Goal: Task Accomplishment & Management: Manage account settings

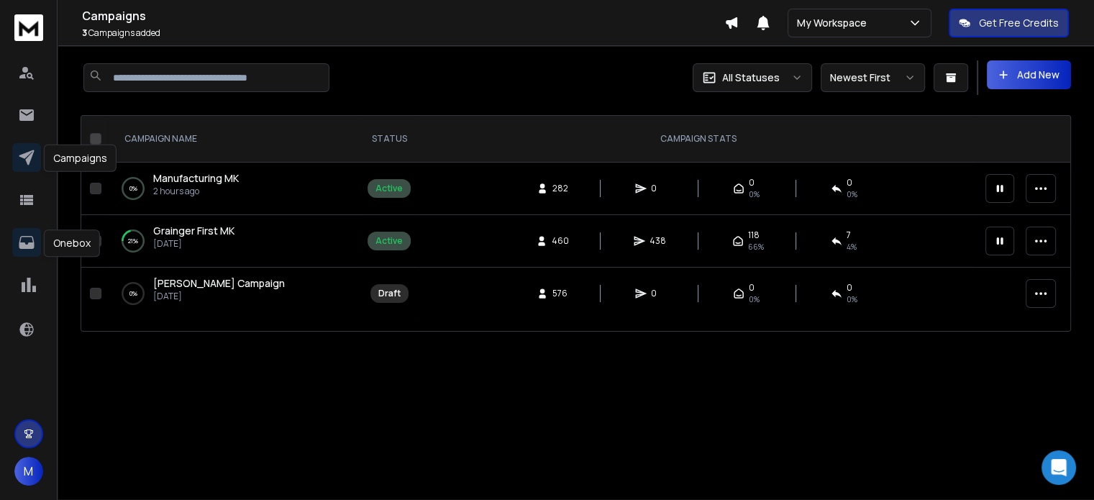
click at [25, 242] on icon at bounding box center [26, 242] width 17 height 17
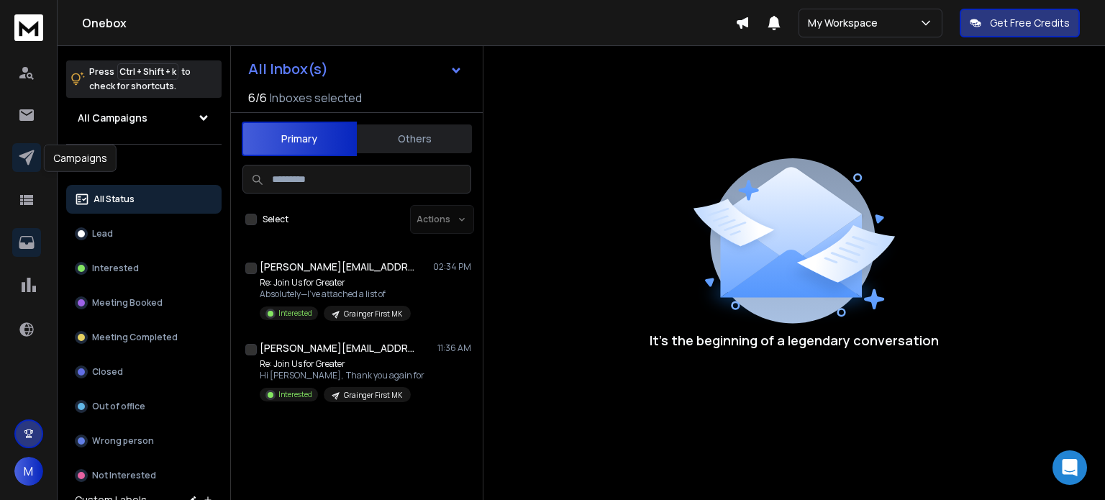
click at [27, 165] on icon at bounding box center [26, 157] width 17 height 17
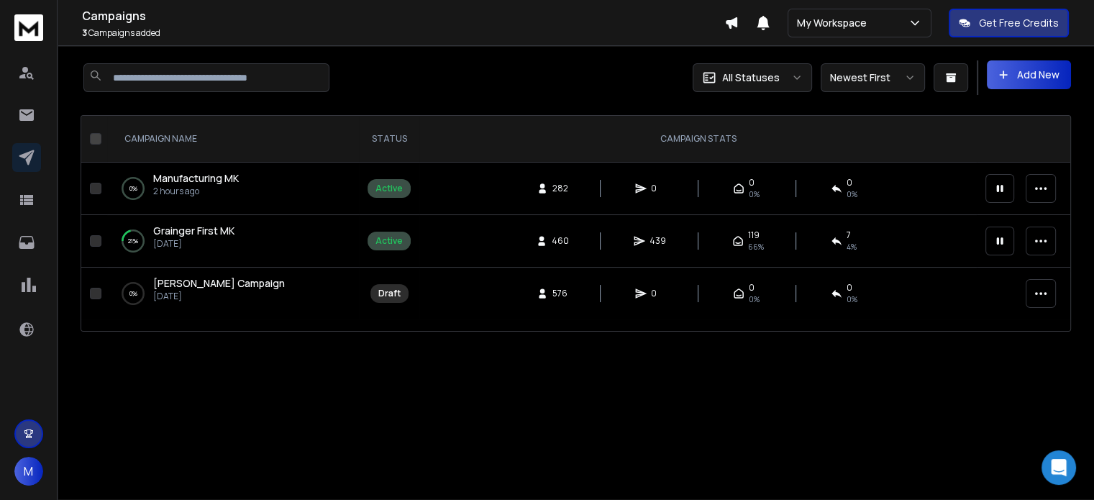
click at [1040, 195] on button "button" at bounding box center [1041, 188] width 30 height 29
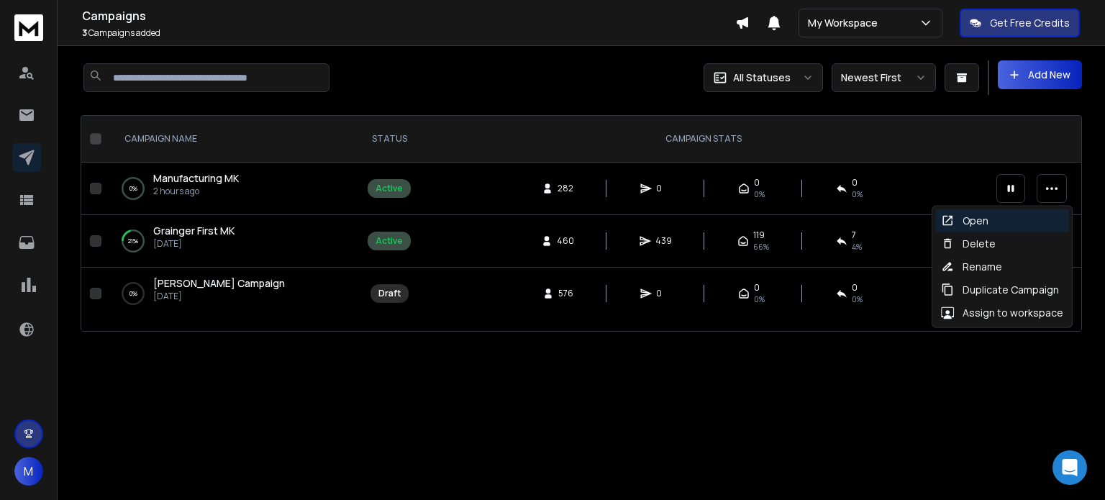
click at [1013, 218] on div "Open" at bounding box center [1002, 220] width 134 height 23
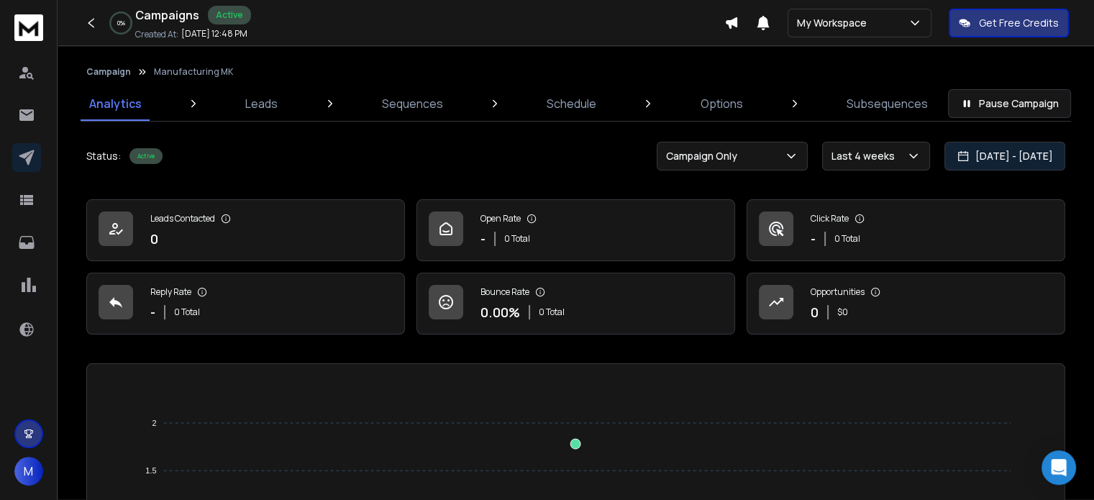
click at [976, 157] on button "13 Aug 2025 - 11 Sep 2025" at bounding box center [1005, 156] width 121 height 29
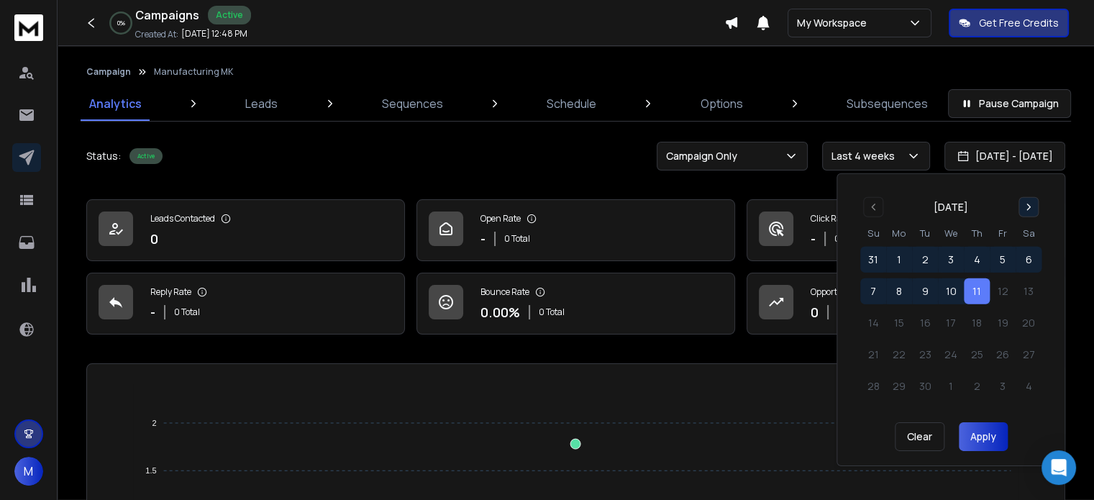
click at [1031, 209] on icon "Go to next month" at bounding box center [1029, 207] width 12 height 12
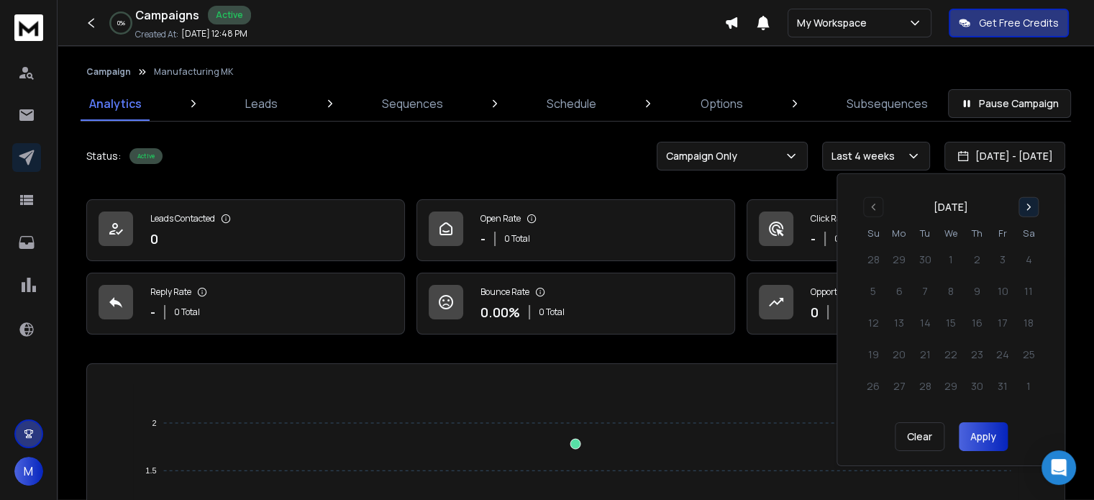
click at [1031, 209] on icon "Go to next month" at bounding box center [1029, 207] width 12 height 12
click at [1007, 290] on td "12" at bounding box center [1003, 291] width 26 height 26
click at [543, 152] on div "Status: Active Pause Campaign Campaign Only Last 4 weeks 13 Aug 2025 - 11 Sep 2…" at bounding box center [575, 156] width 979 height 29
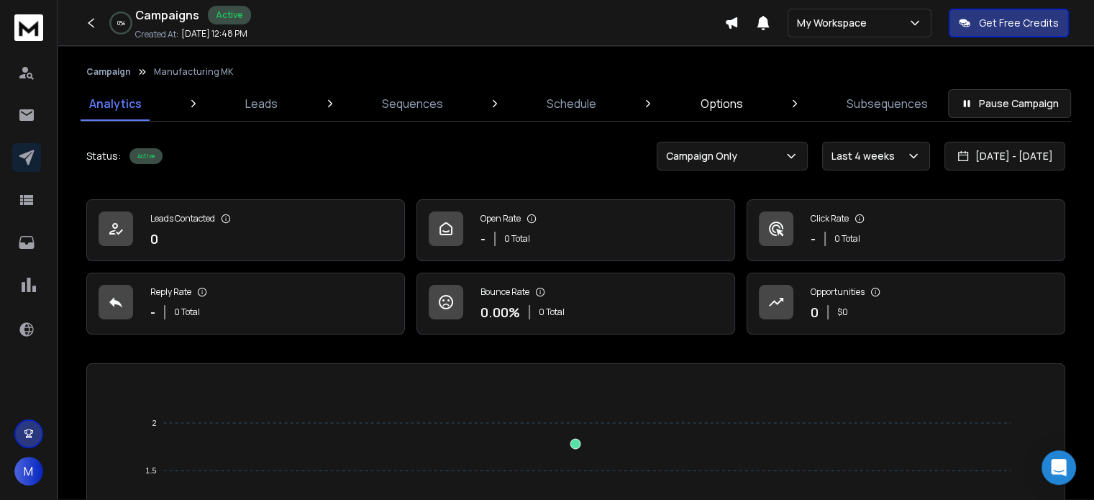
click at [740, 99] on p "Options" at bounding box center [722, 103] width 42 height 17
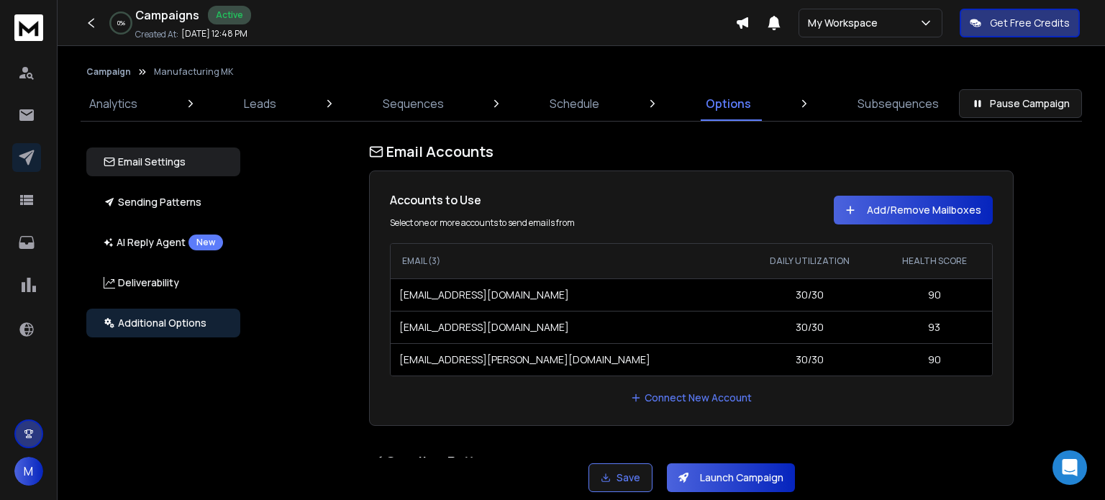
click at [173, 321] on p "Additional Options" at bounding box center [155, 323] width 103 height 14
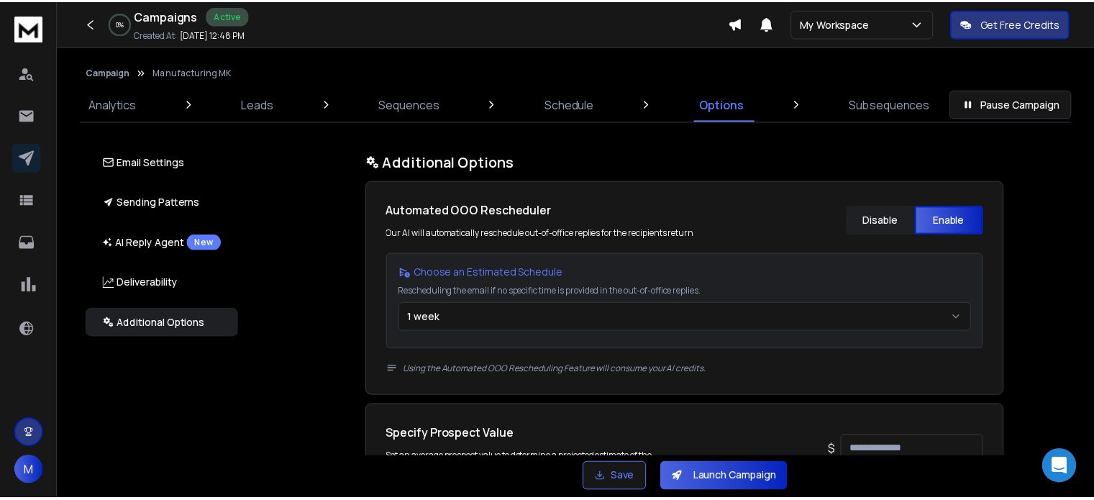
scroll to position [2434, 0]
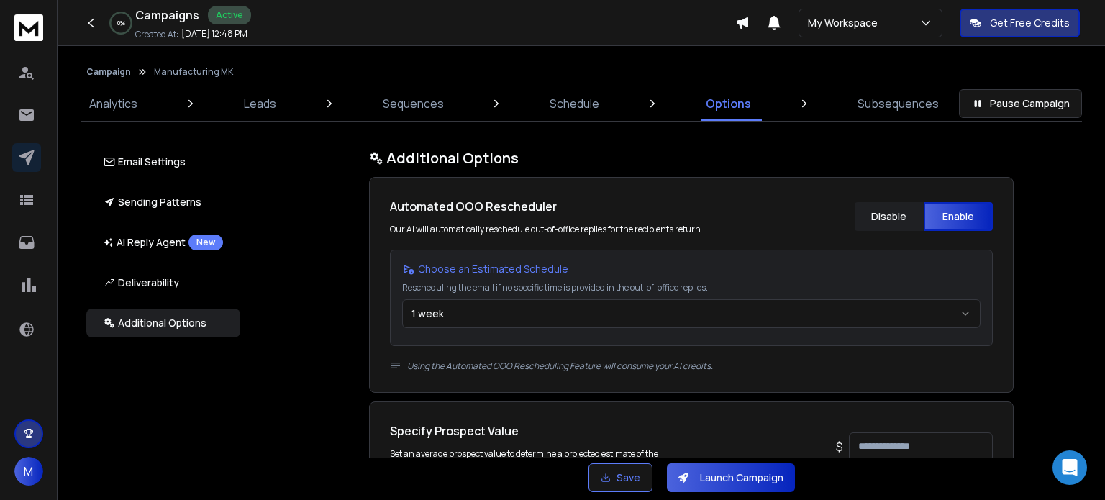
click at [174, 74] on p "Manufacturing MK" at bounding box center [193, 72] width 79 height 12
click at [30, 161] on icon at bounding box center [26, 157] width 17 height 17
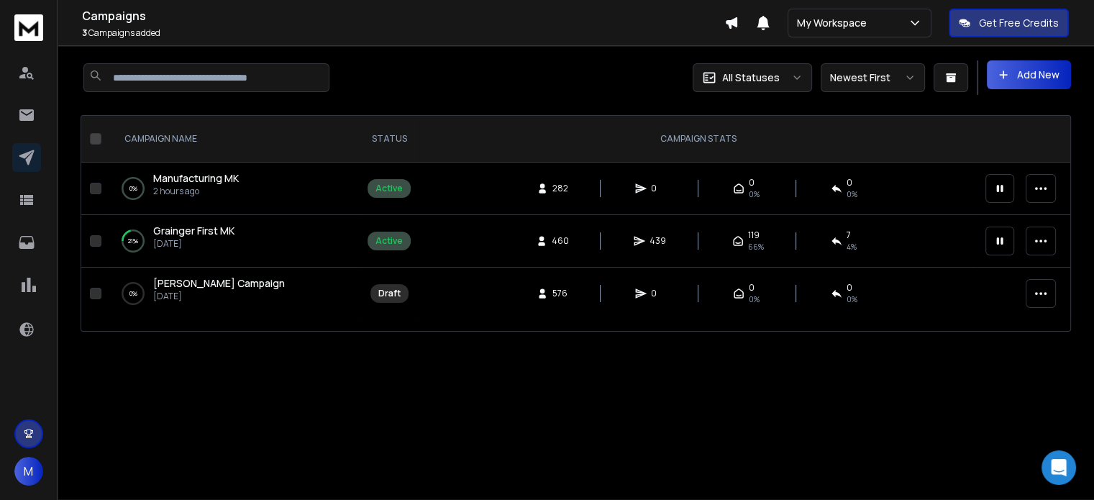
click at [96, 194] on td at bounding box center [94, 189] width 26 height 53
click at [93, 190] on button "button" at bounding box center [96, 189] width 12 height 12
click at [196, 183] on span "Manufacturing MK" at bounding box center [196, 178] width 86 height 14
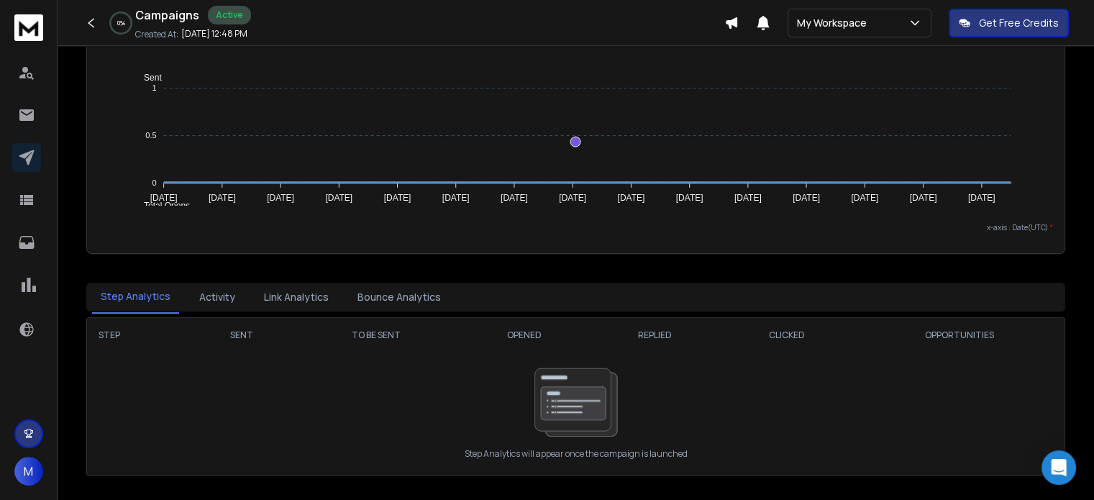
scroll to position [399, 0]
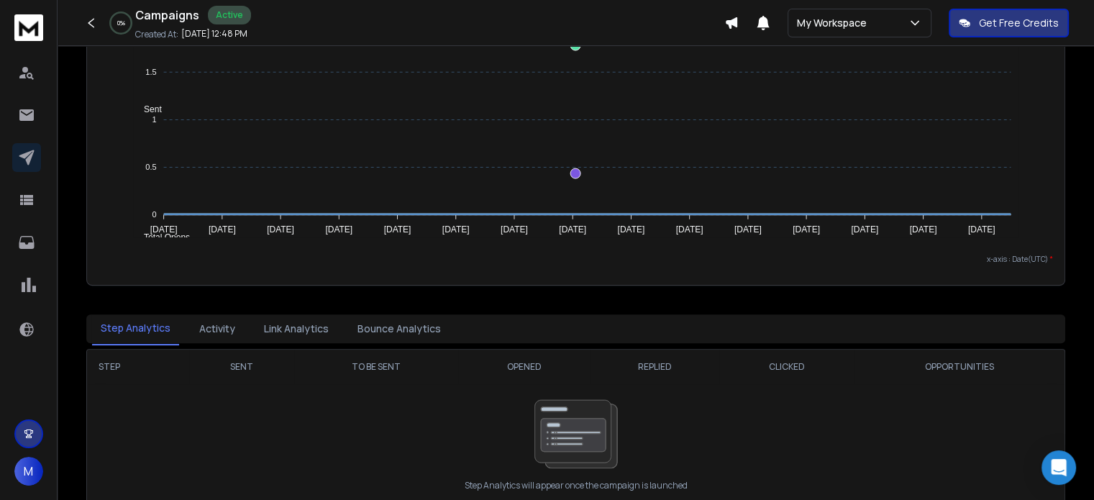
click at [224, 301] on div "Leads Contacted 0 Open Rate - 0 Total Click Rate - 0 Total Reply Rate - 0 Total…" at bounding box center [575, 157] width 979 height 712
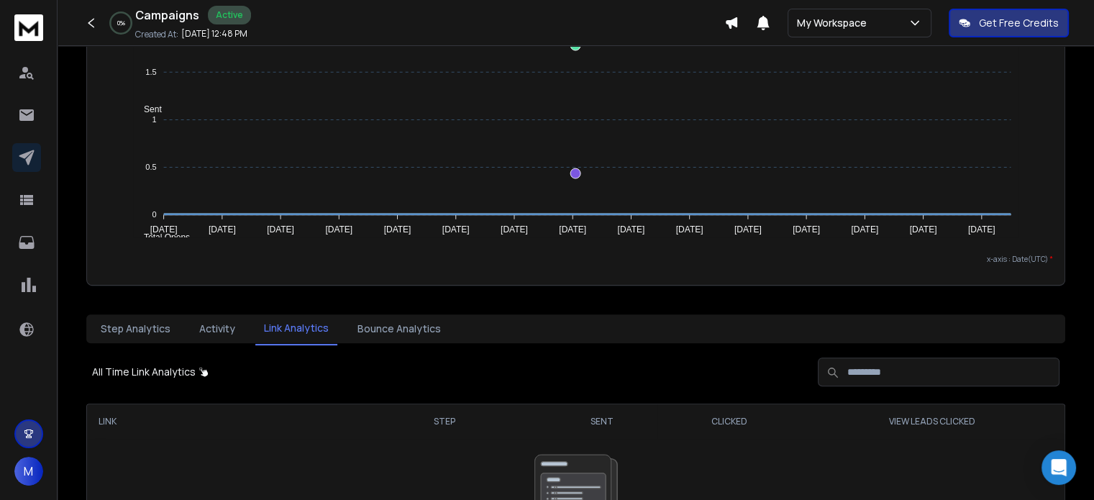
click at [310, 339] on button "Link Analytics" at bounding box center [296, 328] width 82 height 33
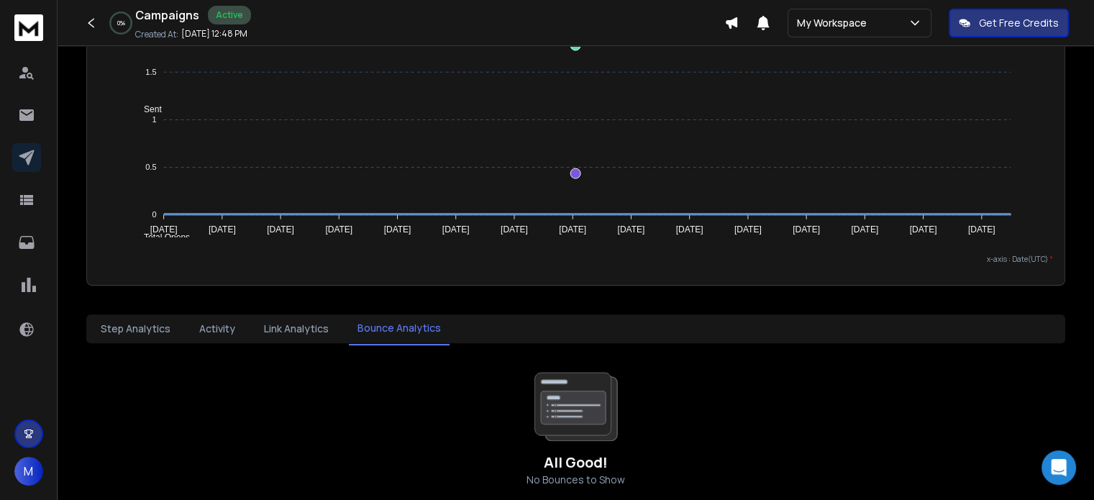
click at [409, 337] on button "Bounce Analytics" at bounding box center [399, 328] width 101 height 33
click at [144, 337] on button "Step Analytics" at bounding box center [135, 329] width 87 height 32
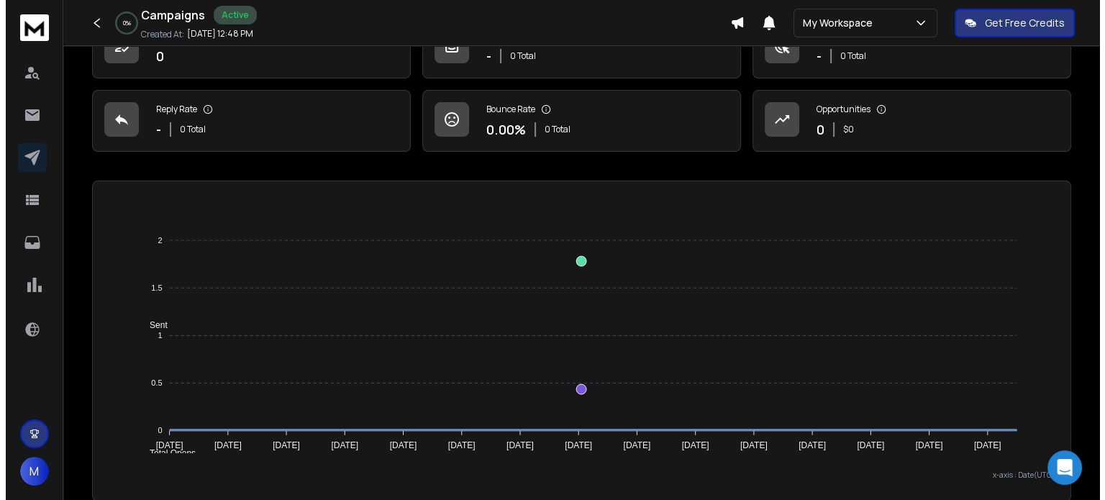
scroll to position [0, 0]
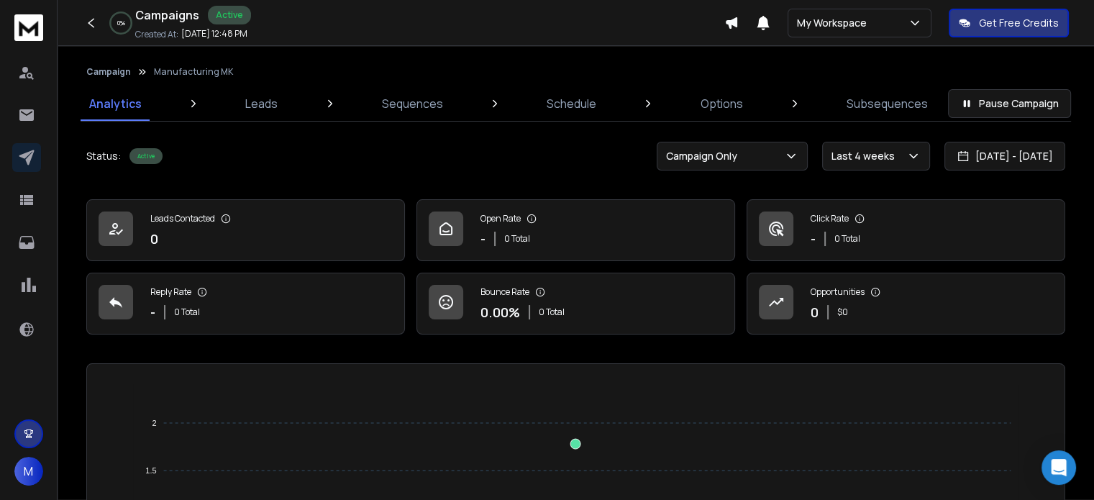
click at [106, 155] on p "Status:" at bounding box center [103, 156] width 35 height 14
click at [144, 160] on div "Active" at bounding box center [145, 156] width 33 height 16
click at [242, 14] on div "Active" at bounding box center [229, 15] width 43 height 19
click at [801, 108] on icon at bounding box center [795, 104] width 12 height 12
click at [794, 100] on icon at bounding box center [795, 104] width 12 height 12
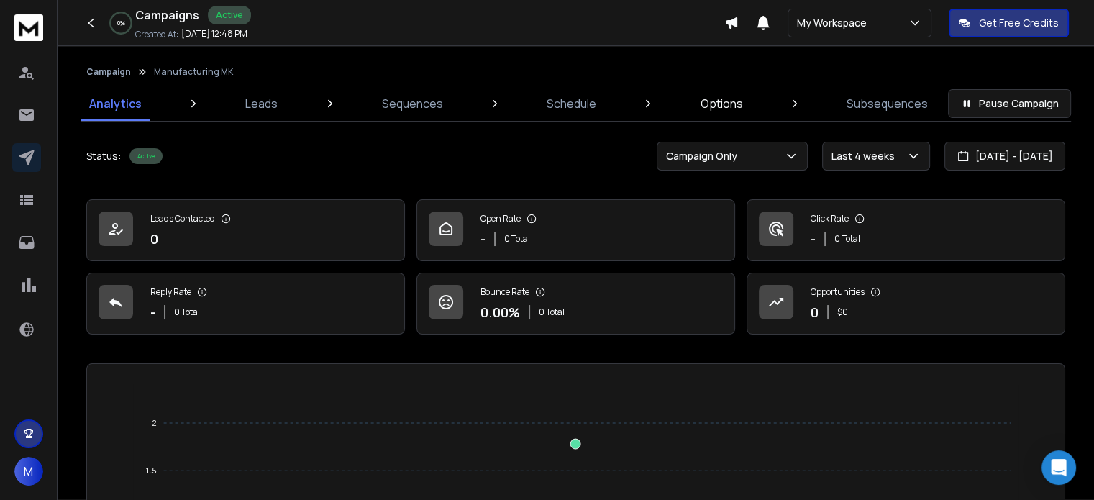
click at [739, 106] on p "Options" at bounding box center [722, 103] width 42 height 17
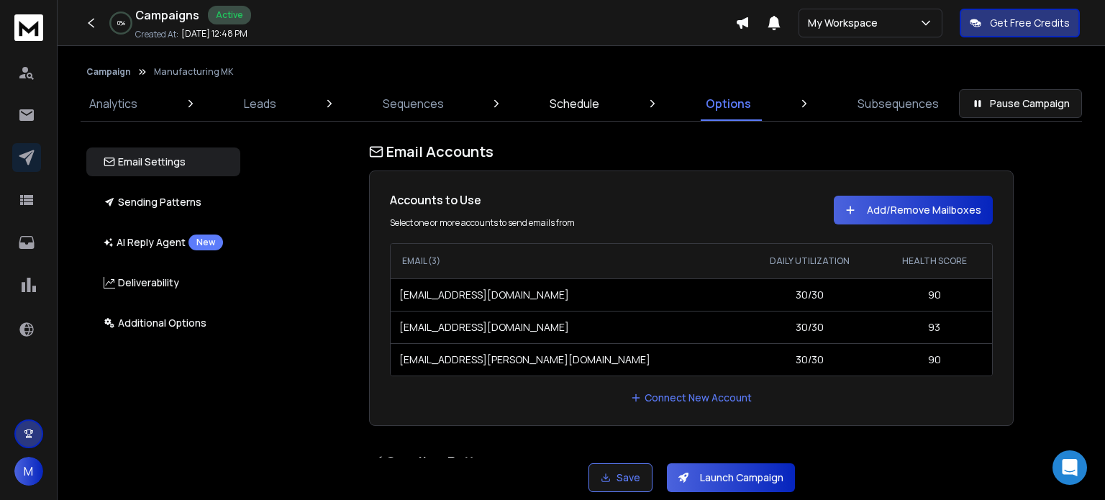
click at [576, 103] on p "Schedule" at bounding box center [575, 103] width 50 height 17
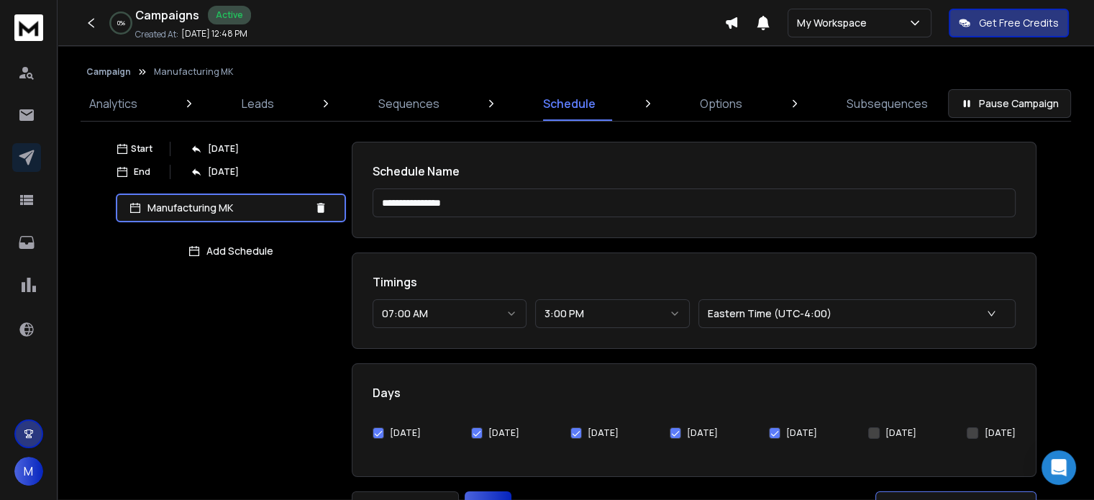
click at [239, 168] on p "Fri Sep 11 2026" at bounding box center [223, 172] width 31 height 12
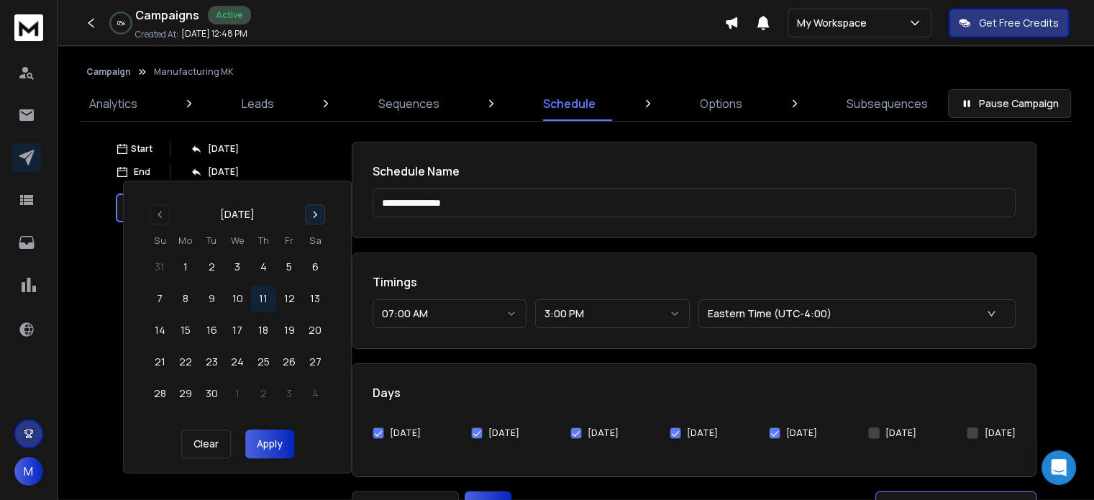
click at [314, 214] on icon "Go to next month" at bounding box center [315, 215] width 12 height 12
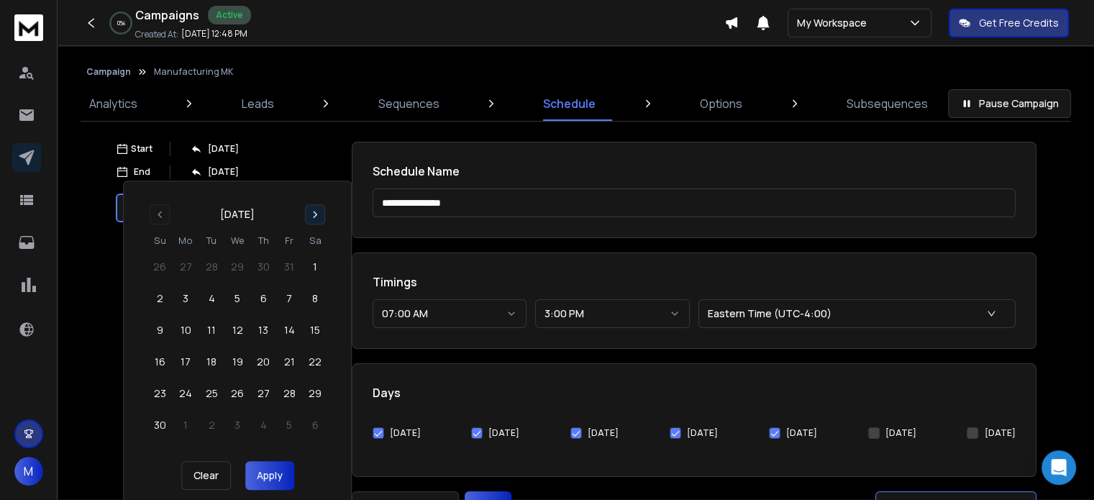
click at [314, 214] on icon "Go to next month" at bounding box center [315, 215] width 12 height 12
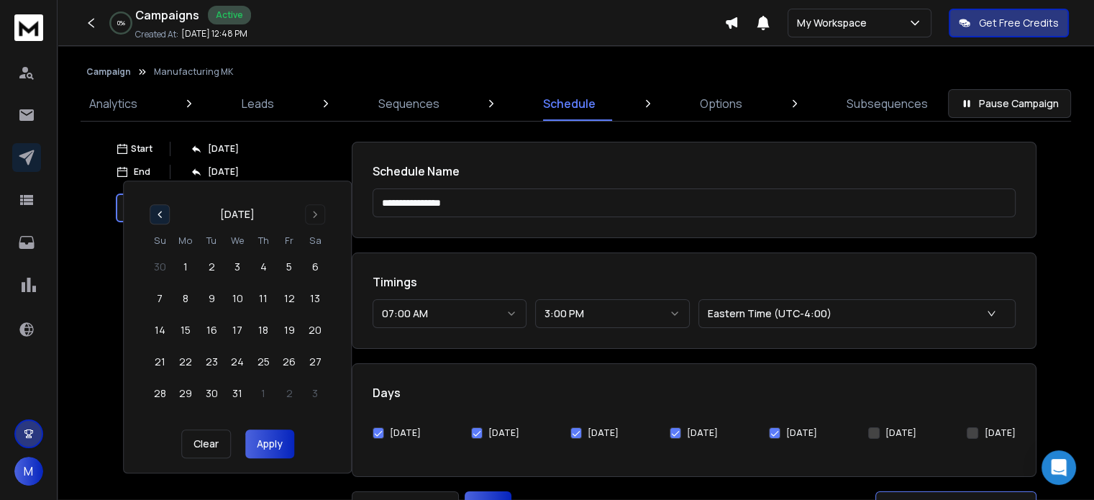
click at [167, 223] on button "Go to previous month" at bounding box center [160, 214] width 20 height 20
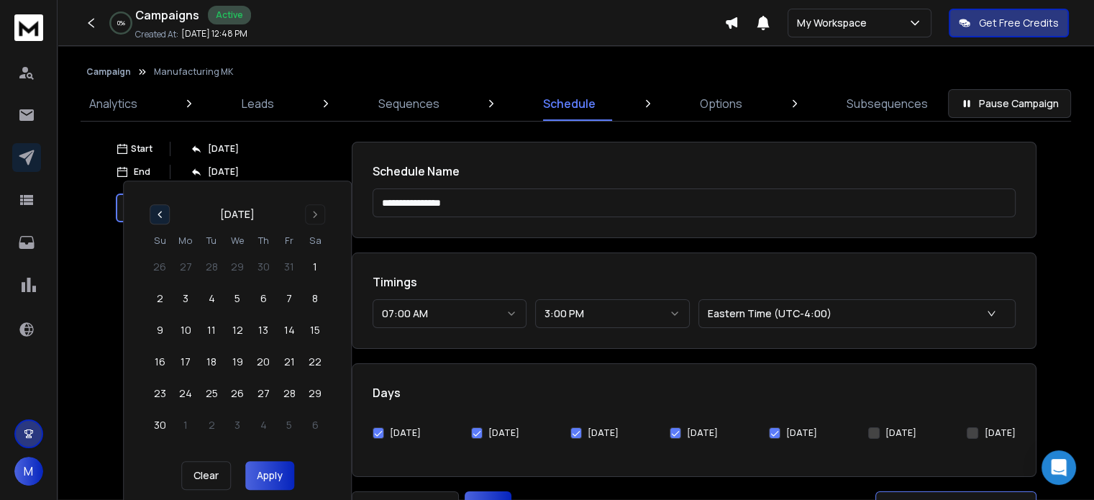
click at [158, 214] on icon "Go to previous month" at bounding box center [160, 215] width 12 height 12
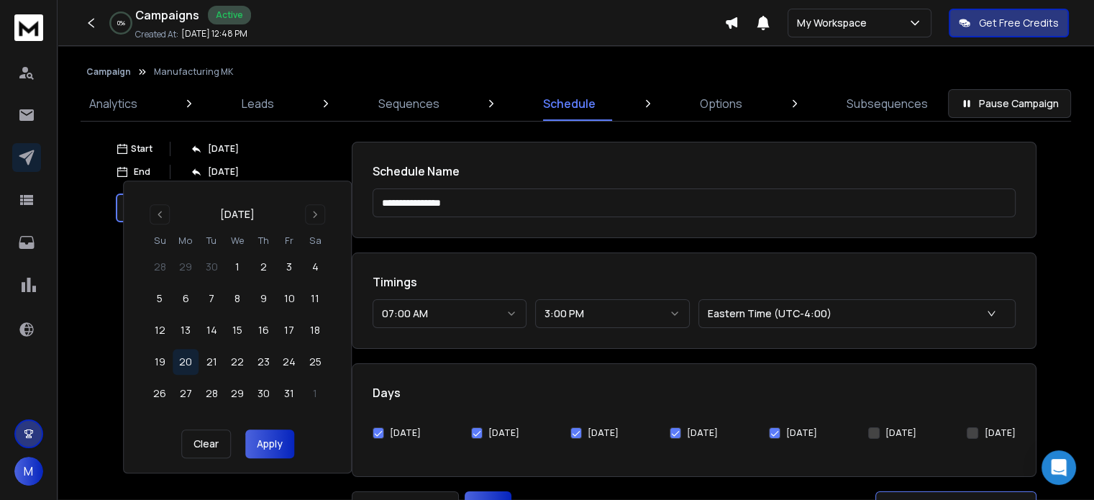
click at [186, 360] on button "20" at bounding box center [186, 362] width 26 height 26
click at [276, 445] on button "Apply" at bounding box center [269, 444] width 49 height 29
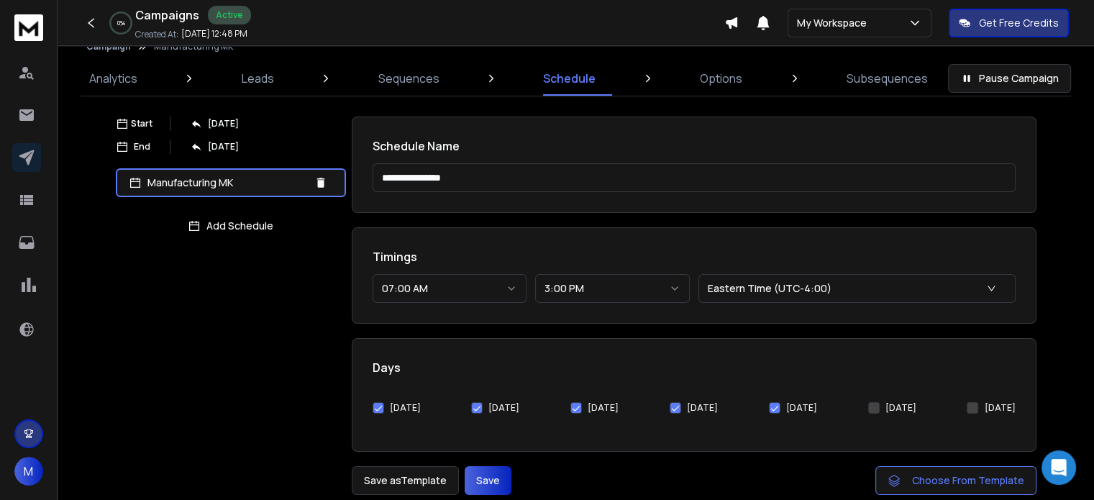
scroll to position [39, 0]
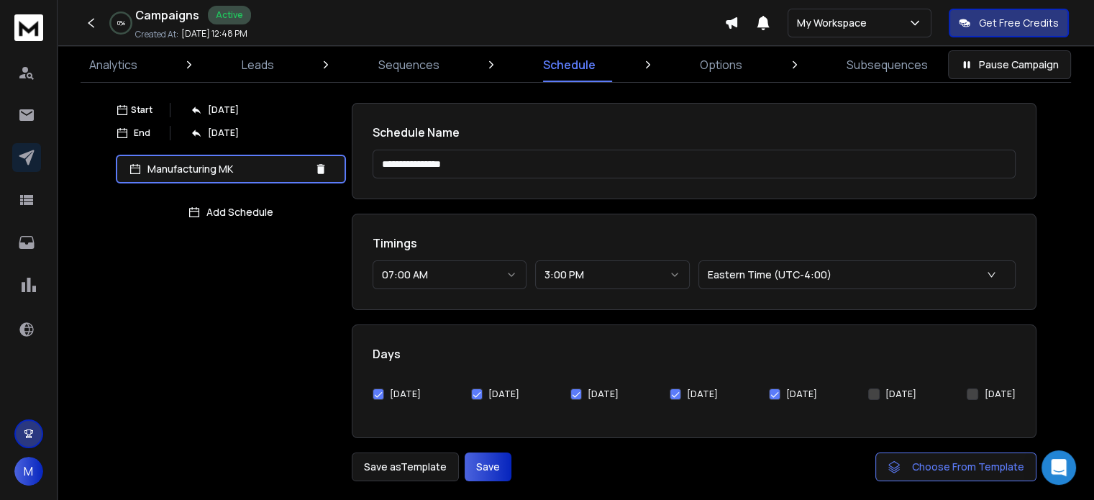
click at [484, 465] on button "Save" at bounding box center [488, 467] width 47 height 29
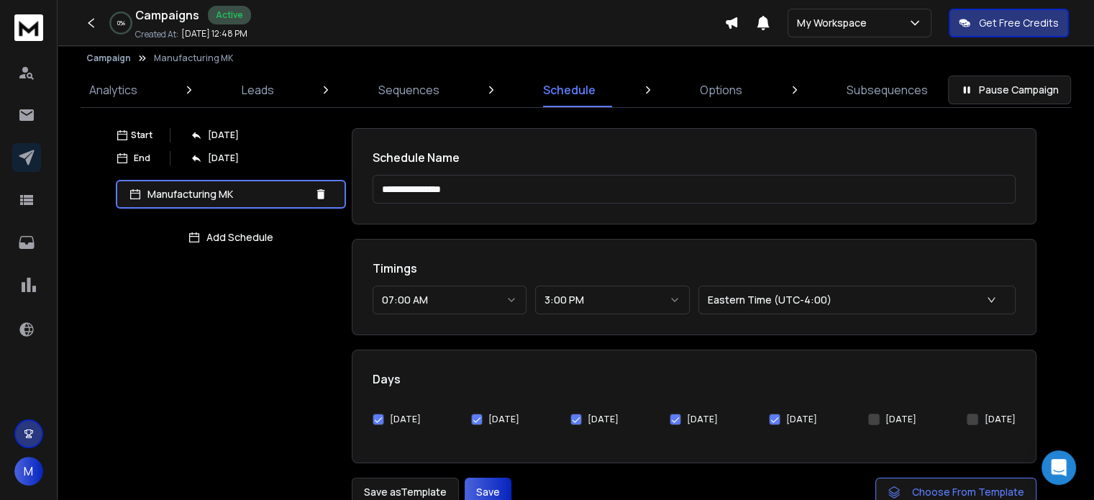
scroll to position [0, 0]
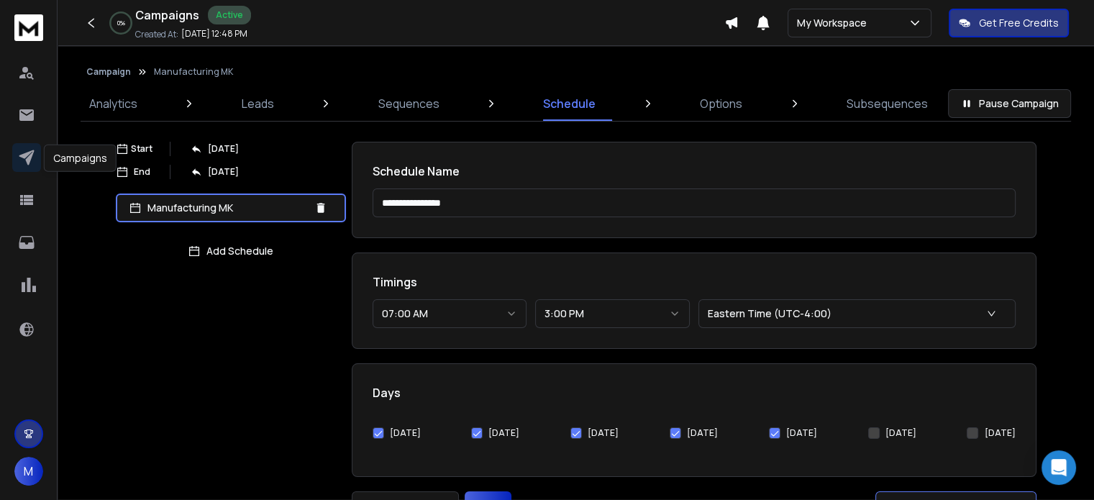
click at [32, 158] on icon at bounding box center [26, 157] width 17 height 17
